Goal: Communication & Community: Answer question/provide support

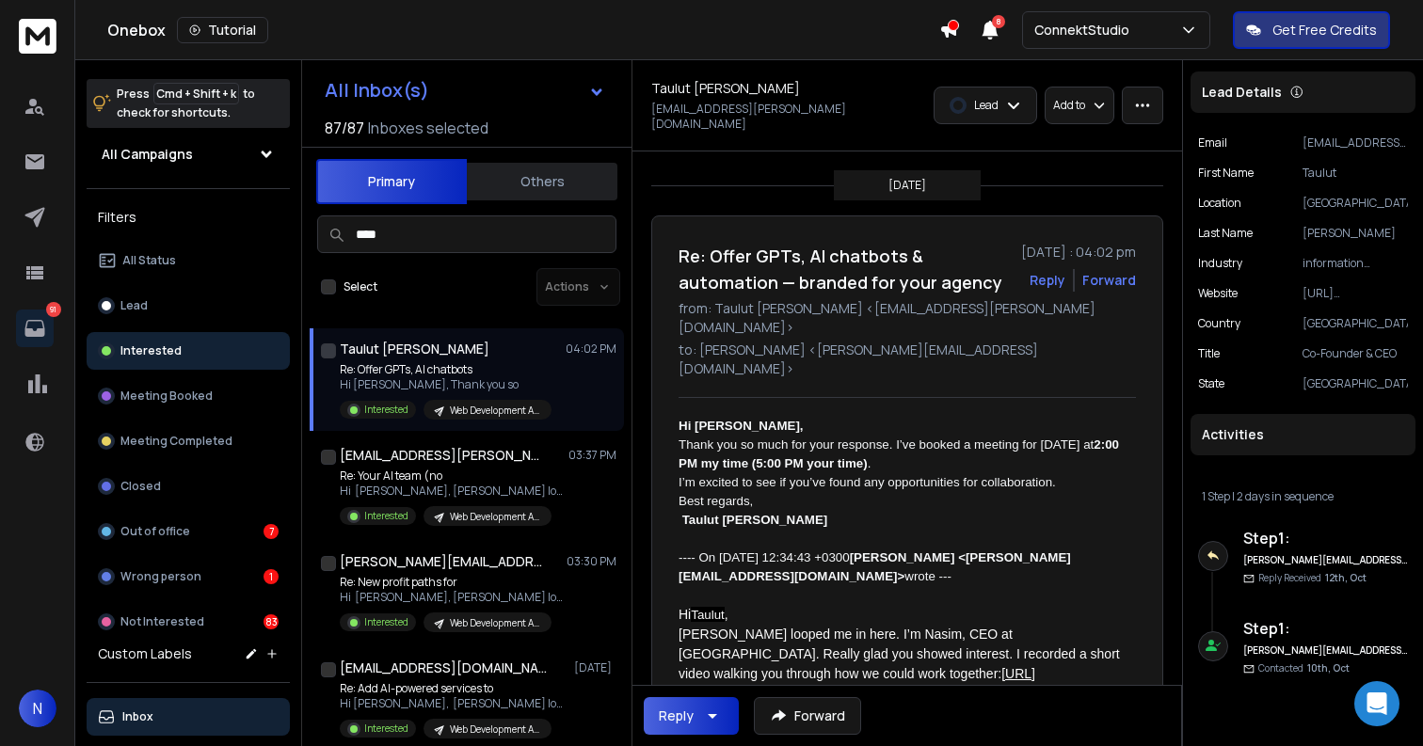
click at [672, 708] on div "Reply" at bounding box center [676, 716] width 35 height 19
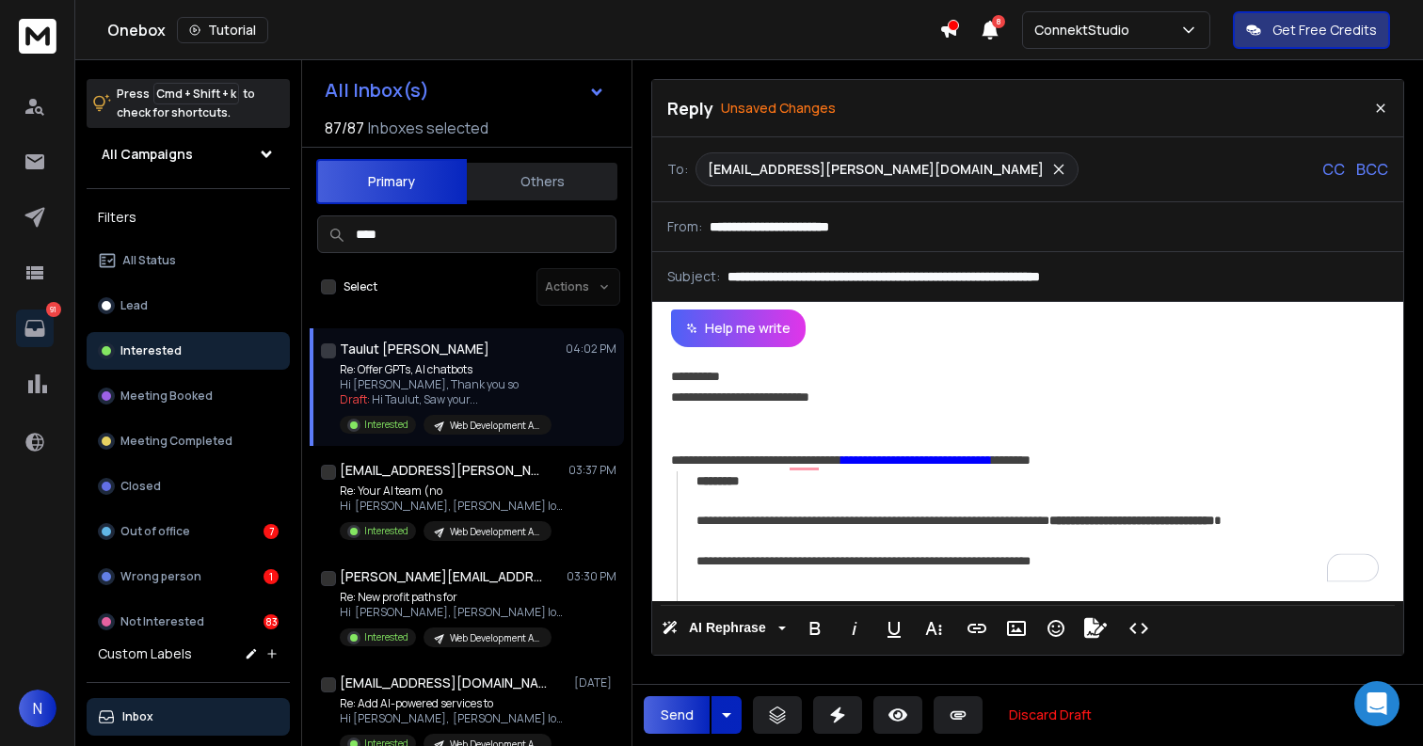
click at [678, 725] on button "Send" at bounding box center [677, 715] width 66 height 38
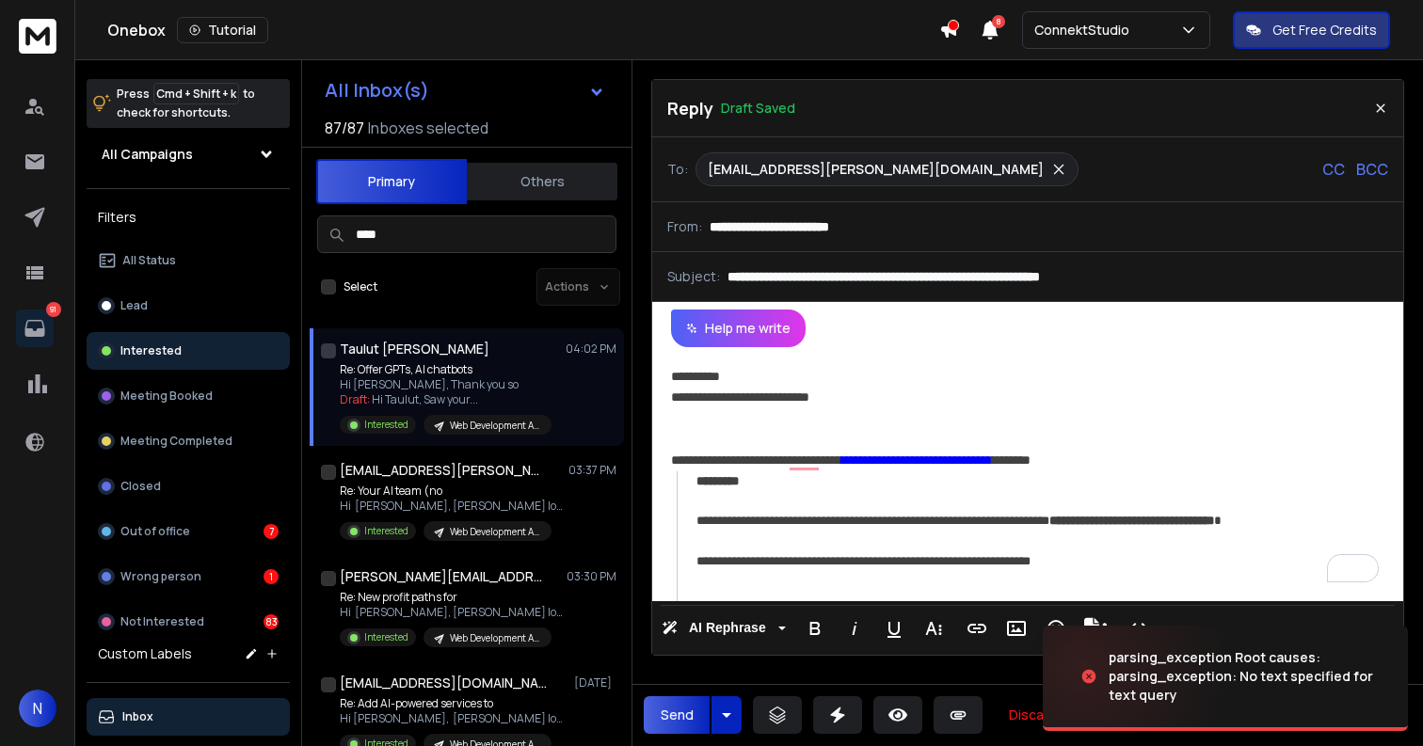
click at [678, 720] on button "Send" at bounding box center [677, 715] width 66 height 38
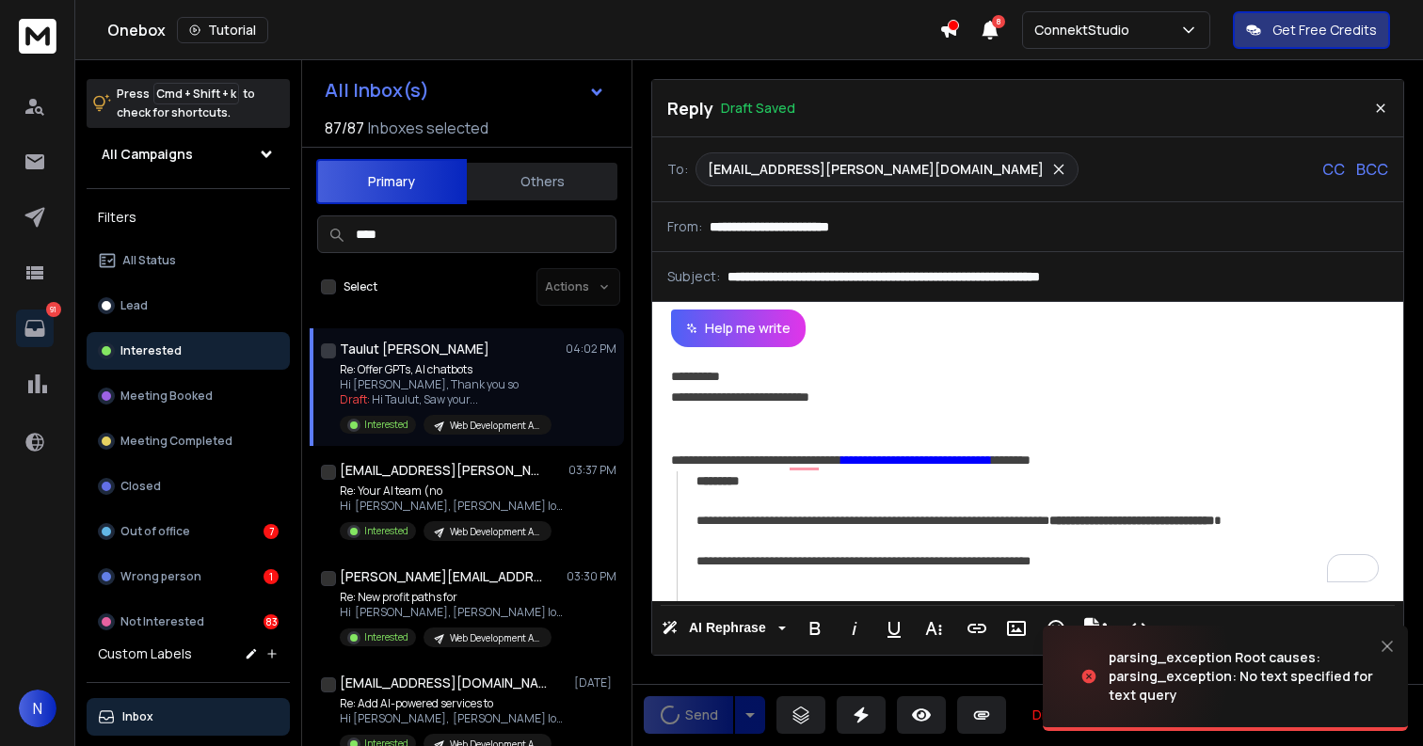
click at [1389, 653] on div "parsing_exception Root causes: parsing_exception: No text specified for text qu…" at bounding box center [1233, 677] width 350 height 102
click at [1387, 638] on div "parsing_exception Root causes: parsing_exception: No text specified for text qu…" at bounding box center [1233, 677] width 350 height 102
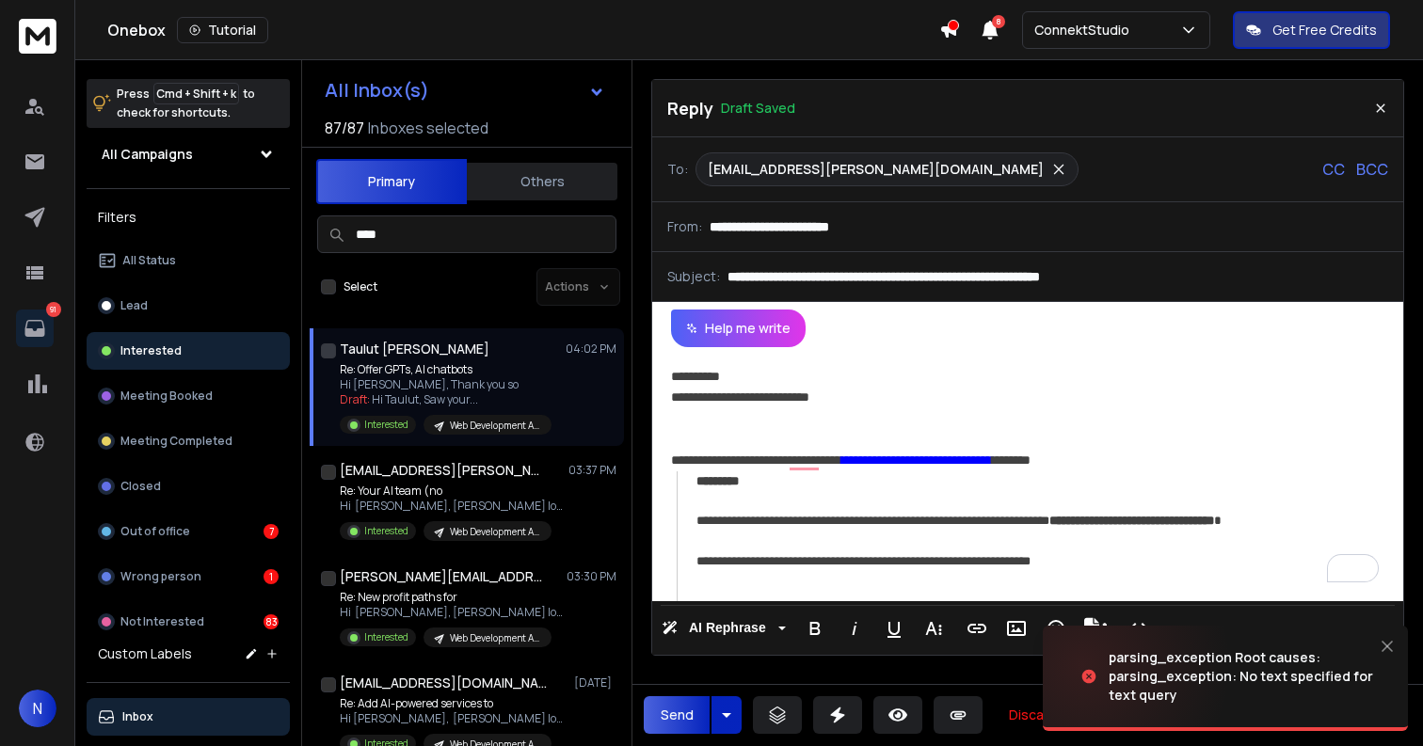
click at [1383, 645] on div "parsing_exception Root causes: parsing_exception: No text specified for text qu…" at bounding box center [1233, 677] width 350 height 102
click at [875, 406] on div "**********" at bounding box center [1025, 387] width 708 height 42
drag, startPoint x: 881, startPoint y: 402, endPoint x: 603, endPoint y: 372, distance: 279.2
click at [603, 372] on div "All Inbox(s) 87 / 87 Inboxes selected **** Primary Others **** Select Actions T…" at bounding box center [862, 433] width 1122 height 746
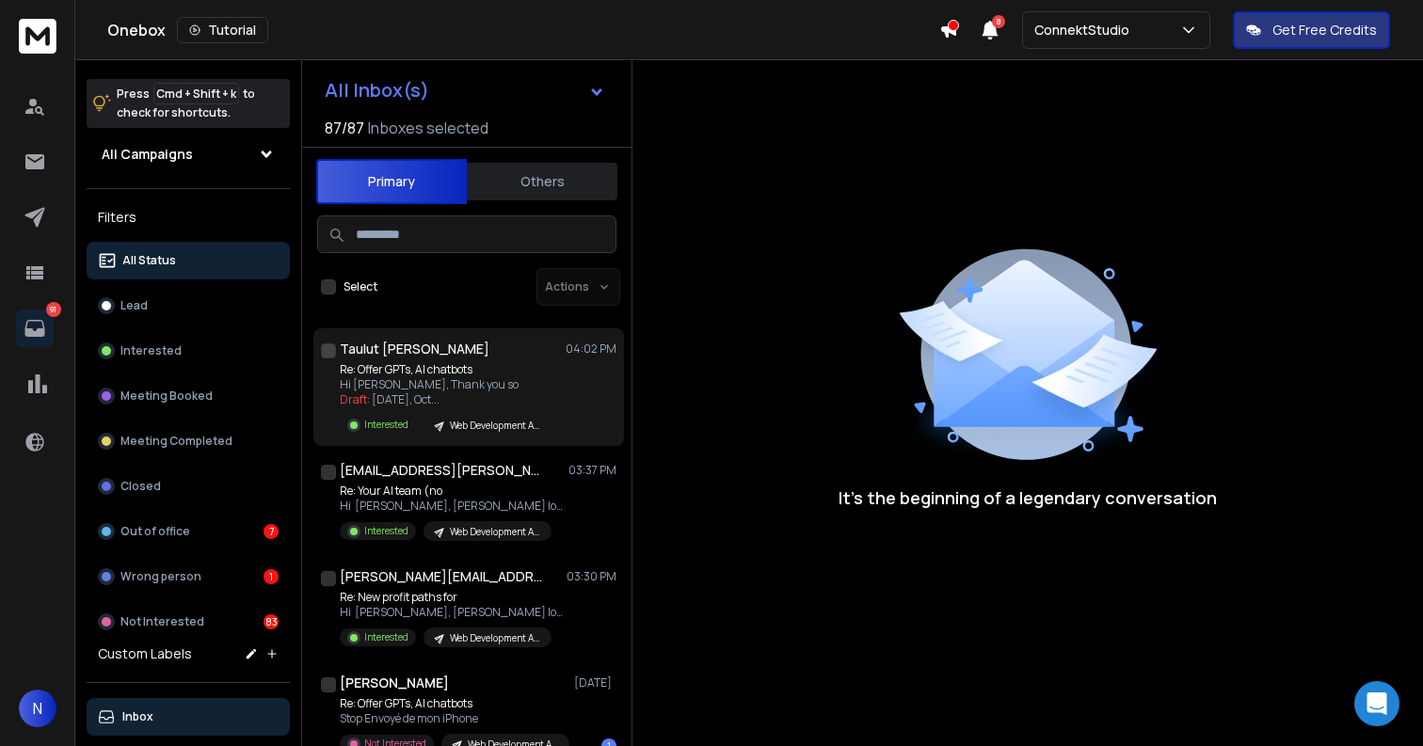
click at [461, 372] on p "Re: Offer GPTs, AI chatbots" at bounding box center [446, 369] width 212 height 15
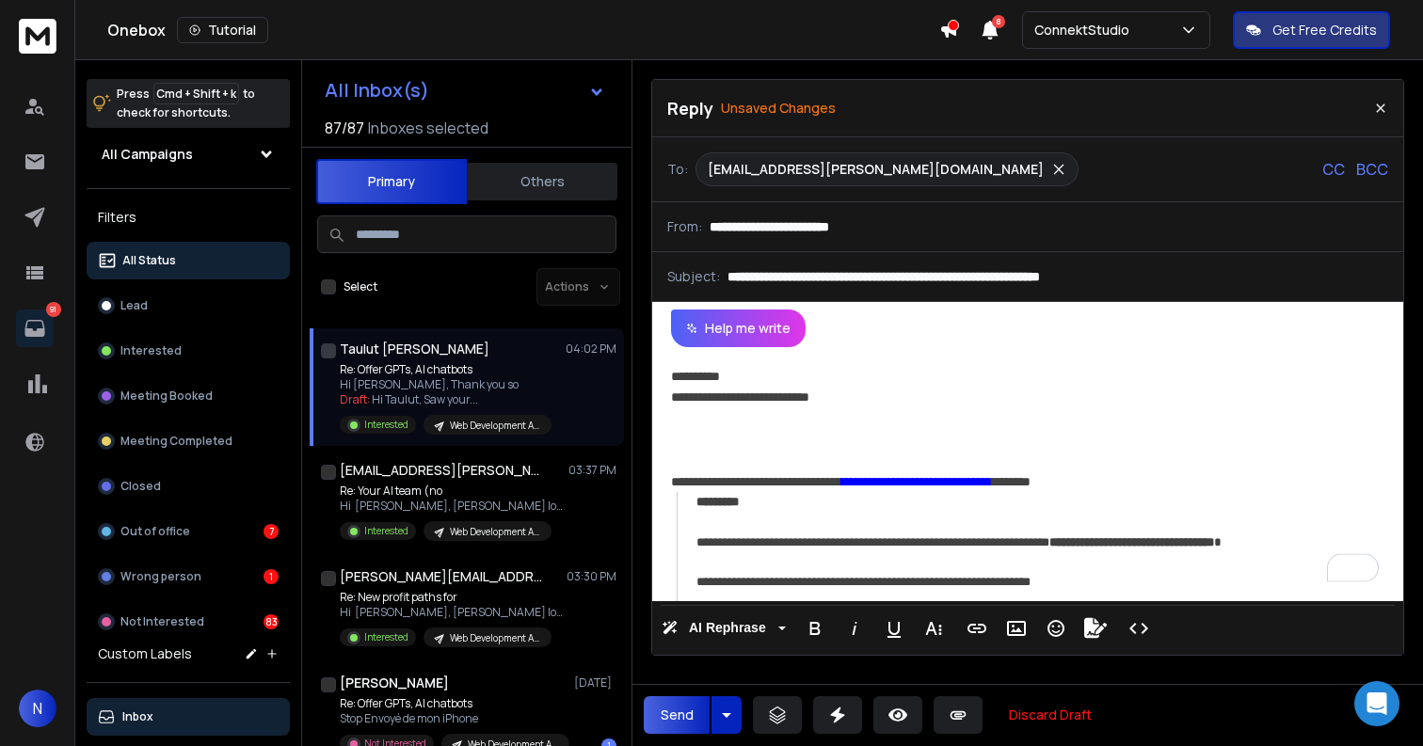
click at [681, 706] on button "Send" at bounding box center [677, 715] width 66 height 38
